Goal: Information Seeking & Learning: Check status

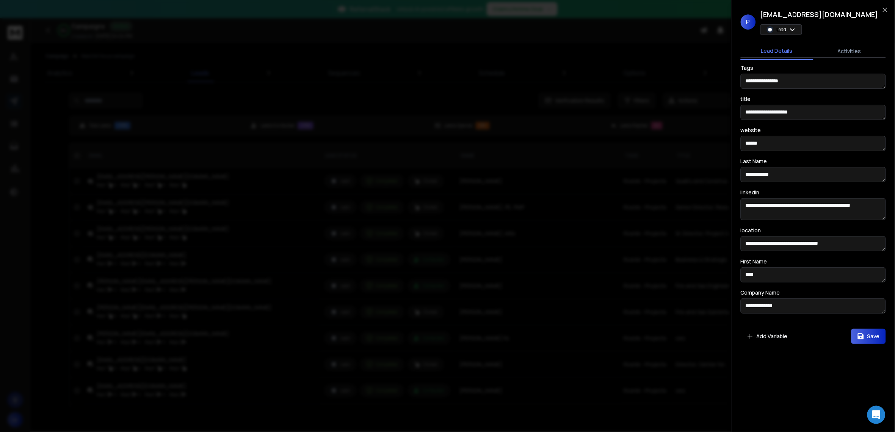
scroll to position [3432, 3]
click at [694, 93] on div at bounding box center [447, 216] width 895 height 432
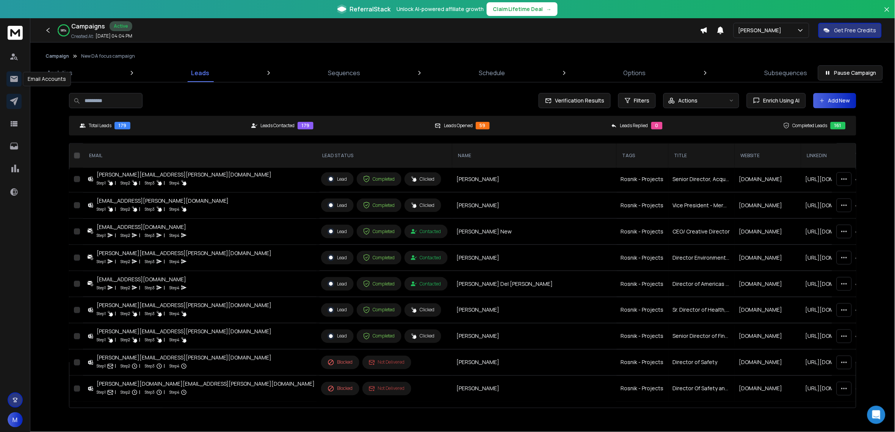
click at [13, 77] on icon at bounding box center [14, 79] width 8 height 6
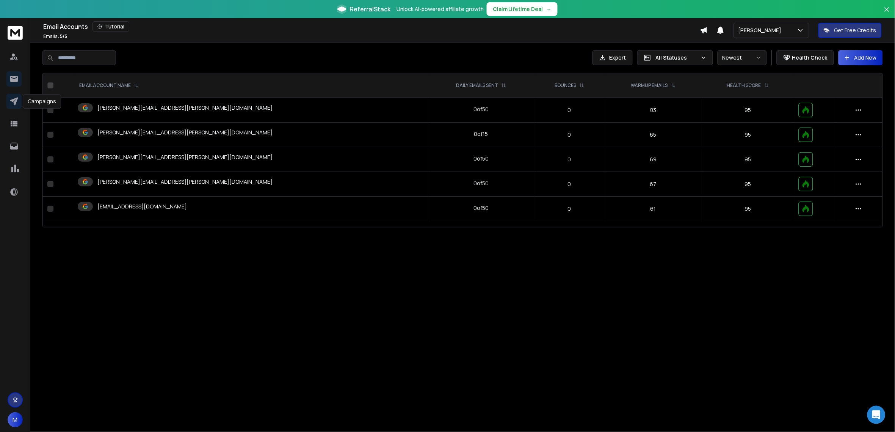
click at [11, 101] on icon at bounding box center [13, 101] width 9 height 9
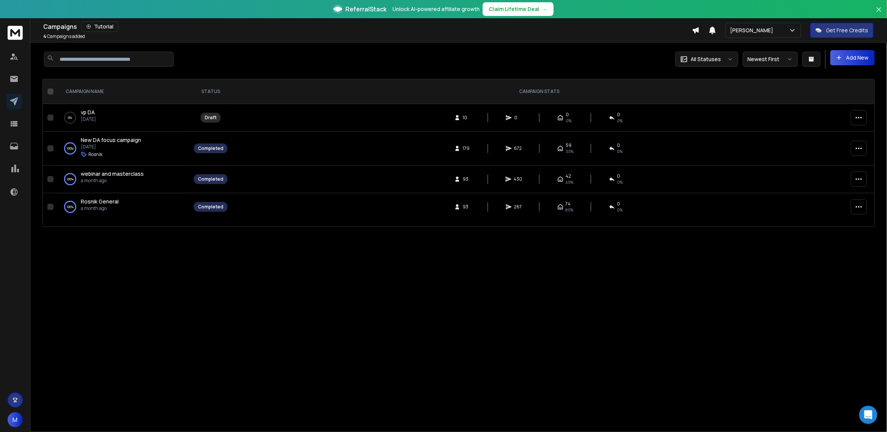
click at [85, 115] on span "vp DA" at bounding box center [88, 111] width 14 height 7
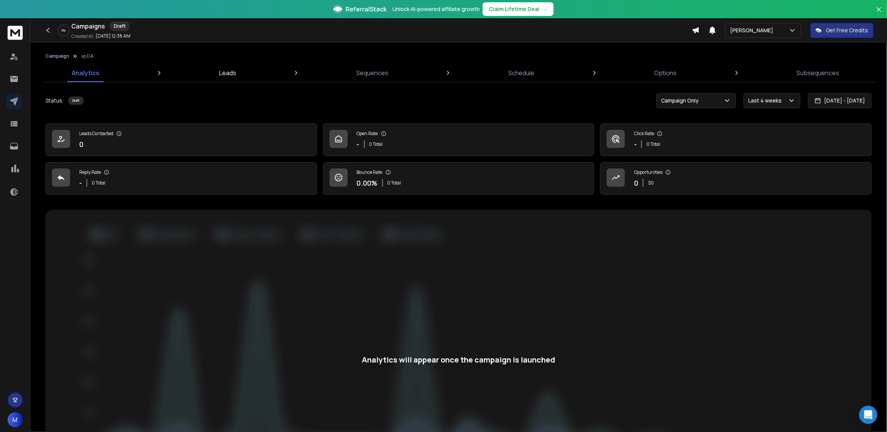
click at [235, 69] on p "Leads" at bounding box center [227, 72] width 17 height 9
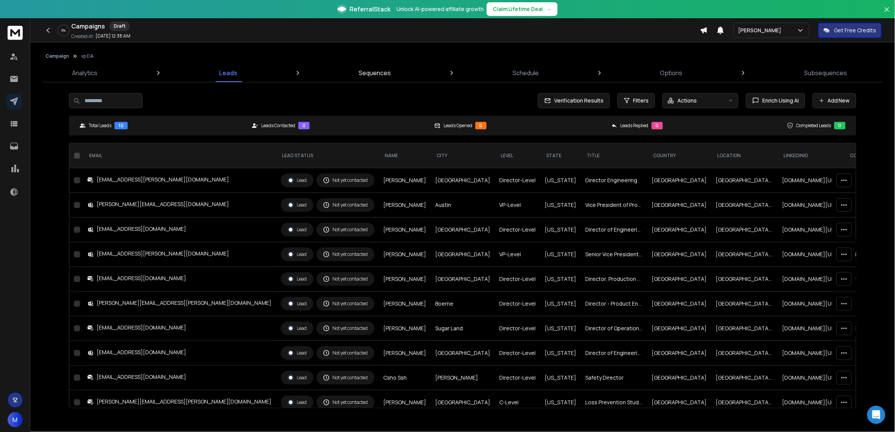
click at [379, 68] on p "Sequences" at bounding box center [375, 72] width 32 height 9
